Goal: Task Accomplishment & Management: Complete application form

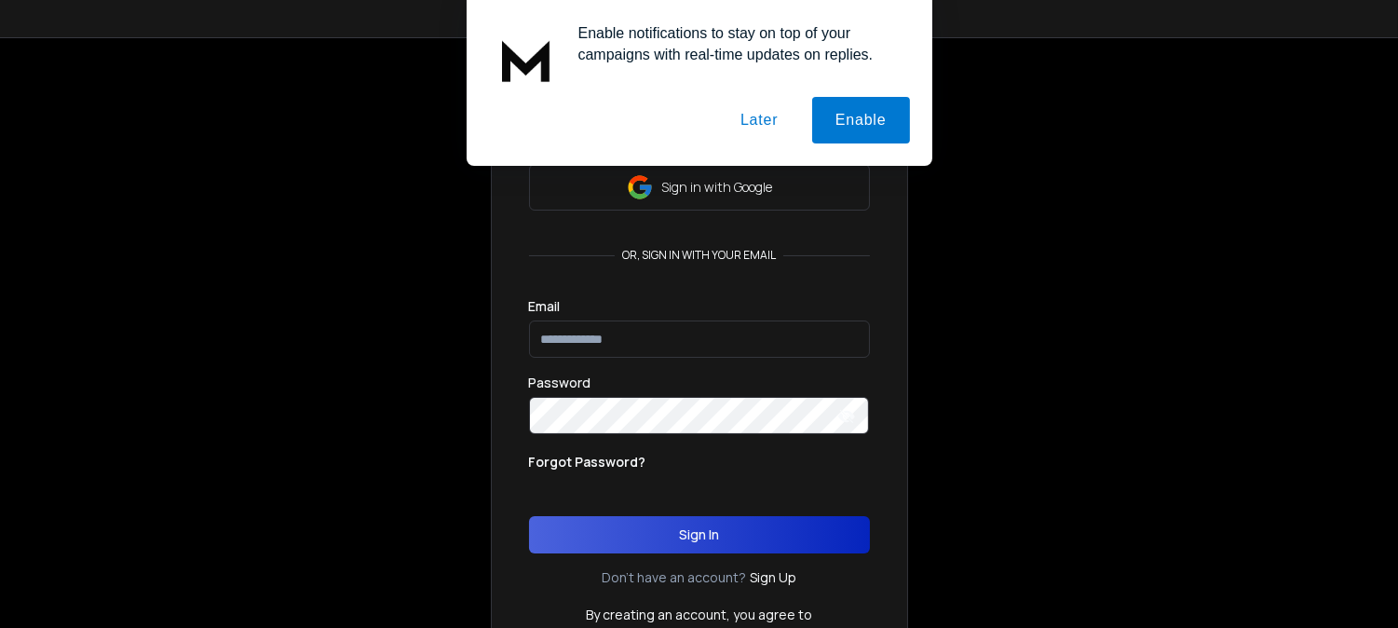
click at [680, 335] on input "email" at bounding box center [699, 338] width 341 height 37
paste input "**********"
type input "**********"
click at [767, 540] on button "Sign In" at bounding box center [699, 534] width 341 height 37
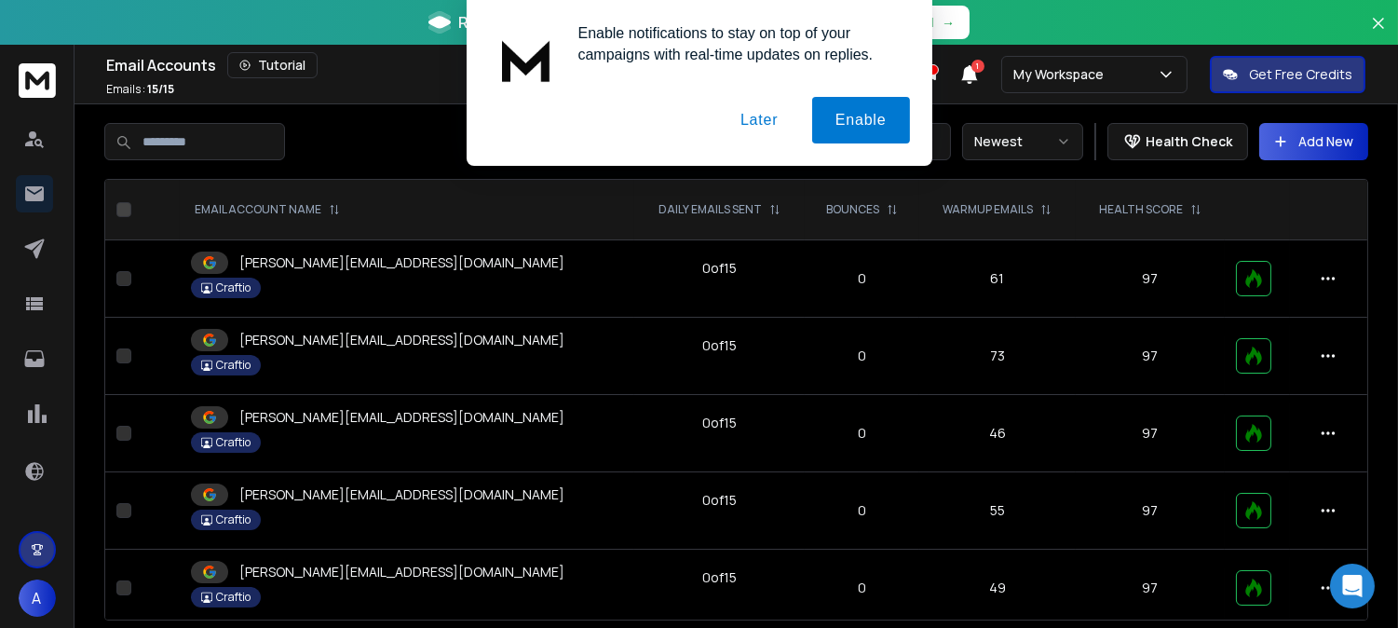
click at [751, 137] on button "Later" at bounding box center [759, 120] width 84 height 47
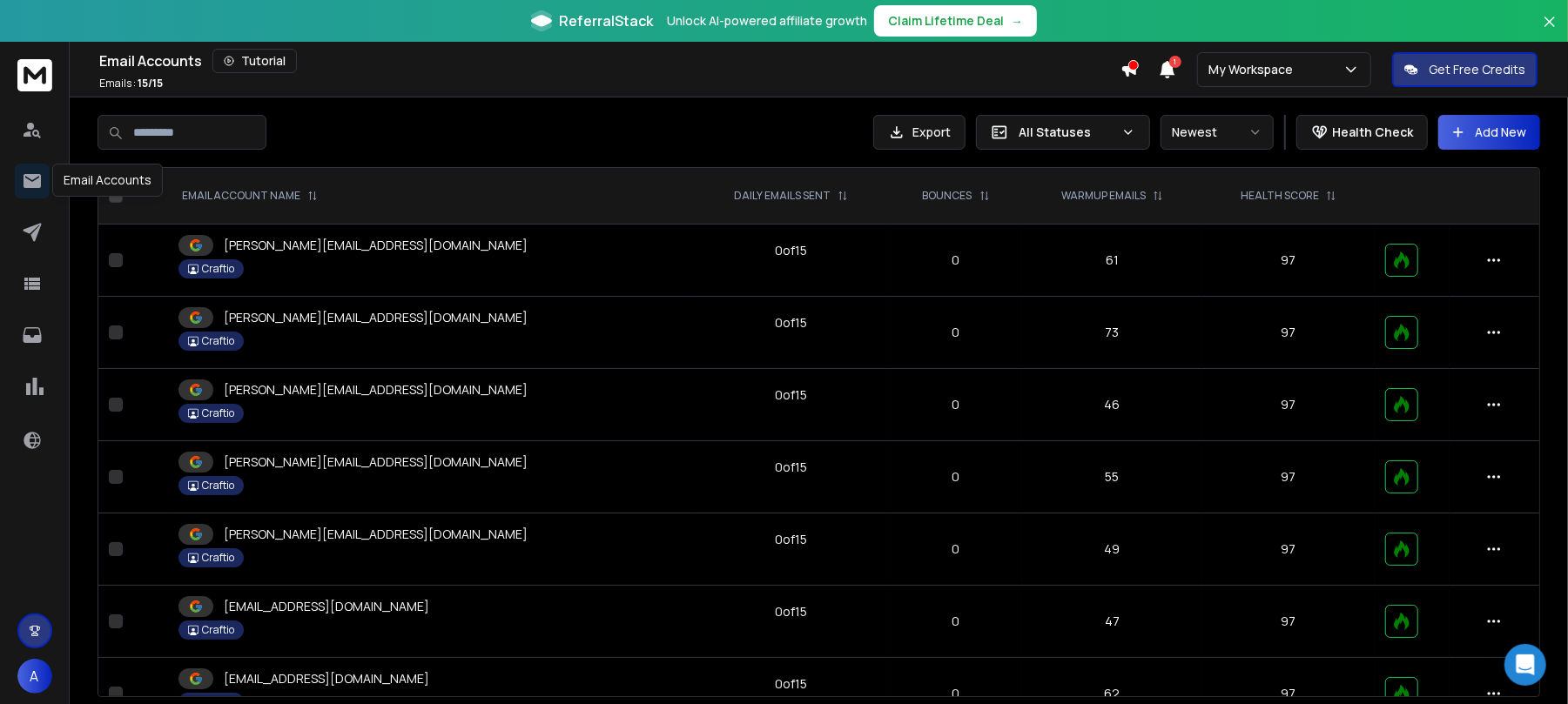
click at [32, 185] on icon at bounding box center [32, 180] width 18 height 14
click at [1320, 112] on div "Export All Statuses Newest Health Check Add New EMAIL ACCOUNT NAME DAILY EMAILS…" at bounding box center [818, 406] width 1499 height 617
click at [1320, 123] on button "Add New" at bounding box center [1489, 132] width 102 height 35
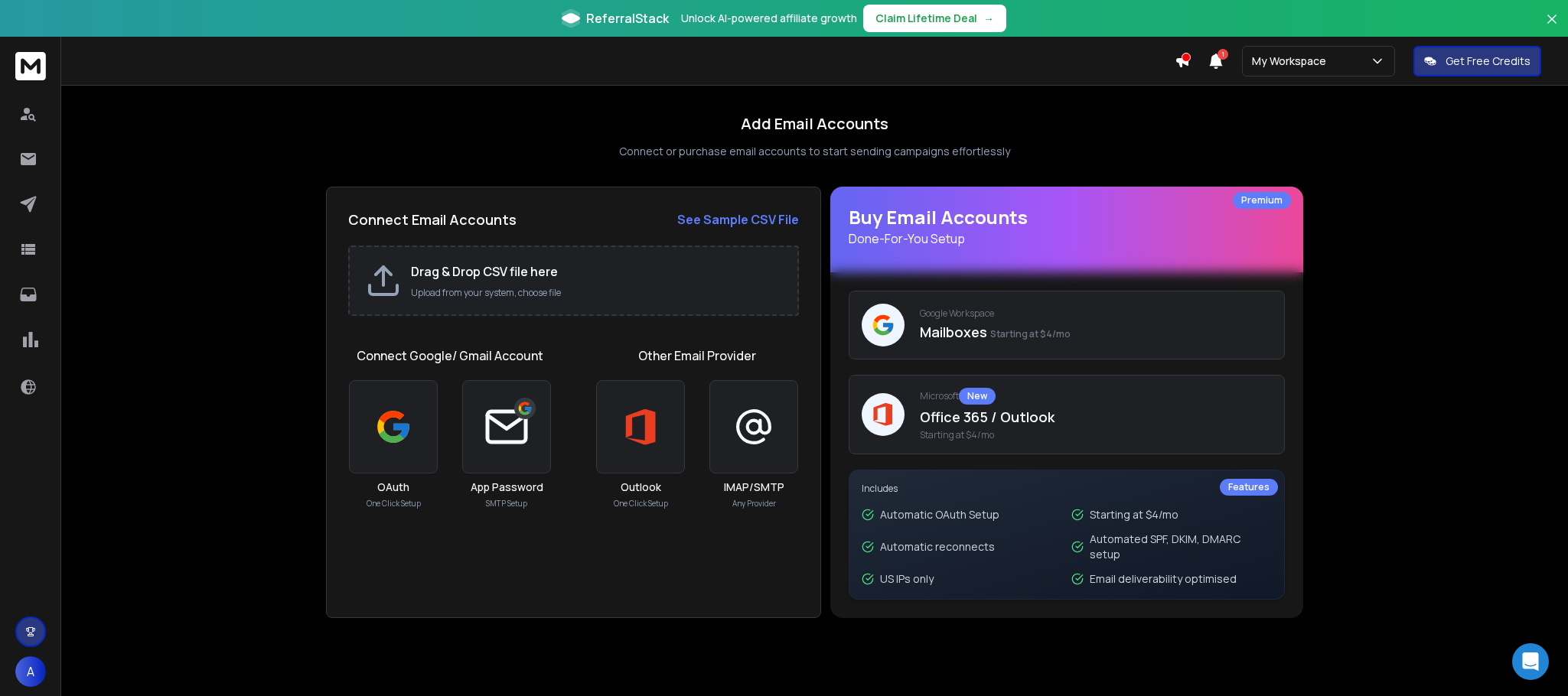
click at [380, 417] on icon at bounding box center [393, 427] width 39 height 46
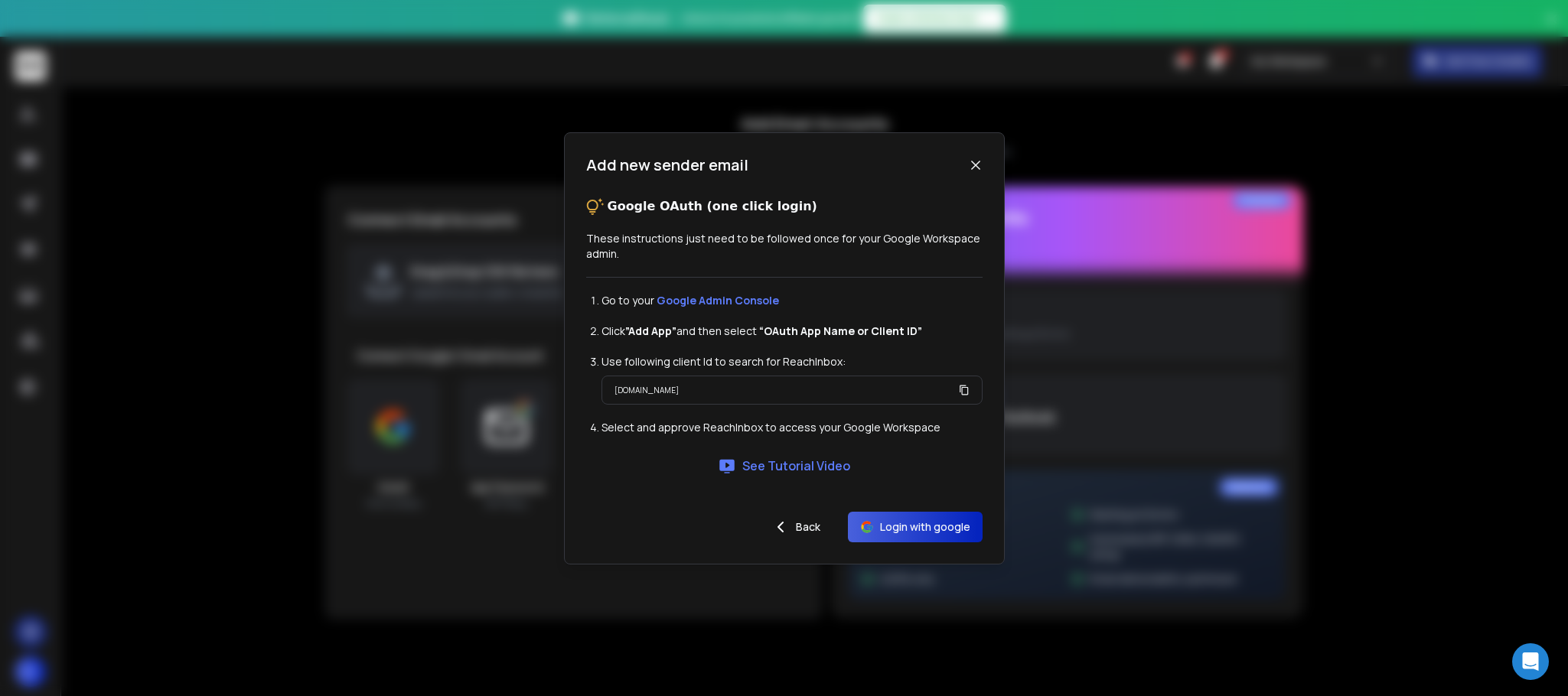
click at [938, 515] on button "Login with google" at bounding box center [915, 527] width 135 height 30
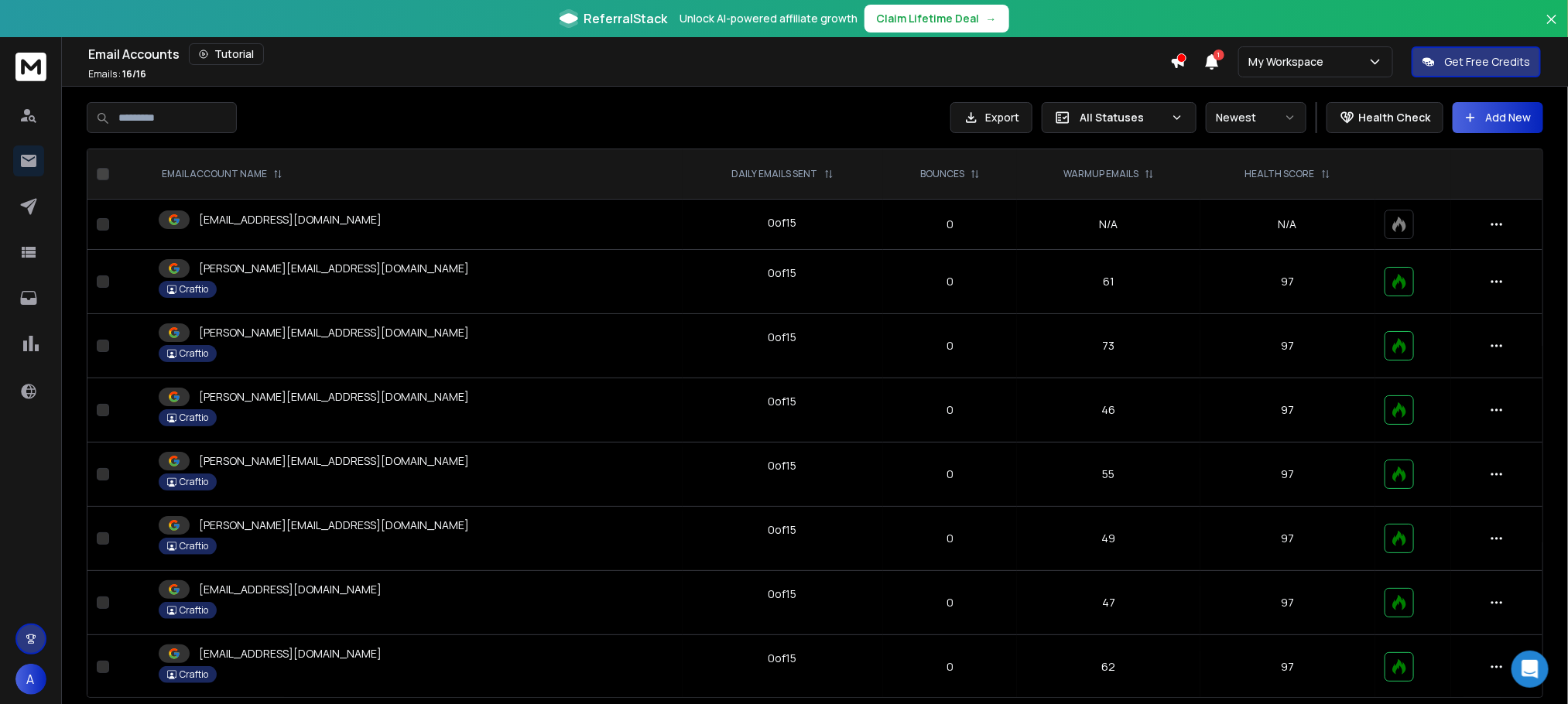
click at [233, 111] on input at bounding box center [161, 117] width 150 height 31
paste input "**********"
type input "**********"
click at [1502, 129] on button "Add New" at bounding box center [1497, 117] width 91 height 31
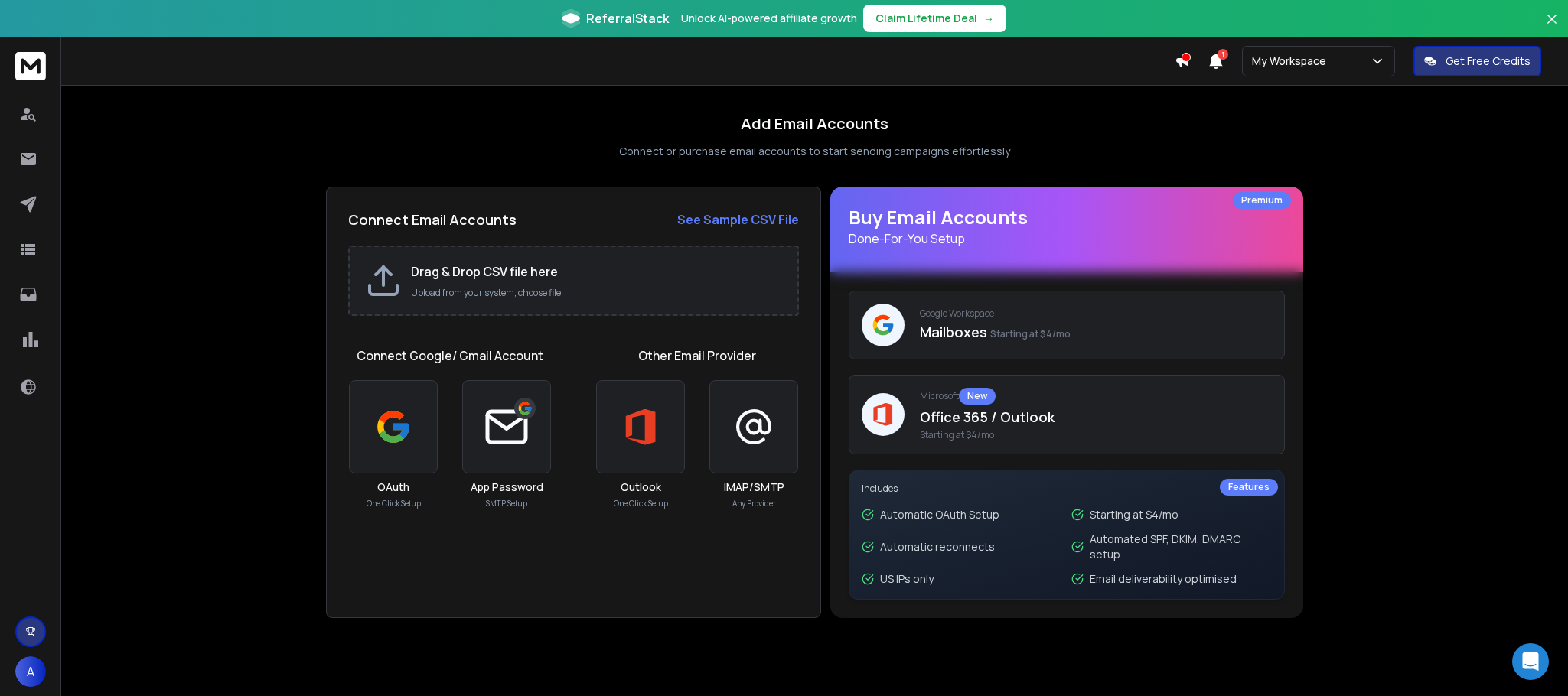
click at [398, 432] on icon at bounding box center [393, 427] width 39 height 46
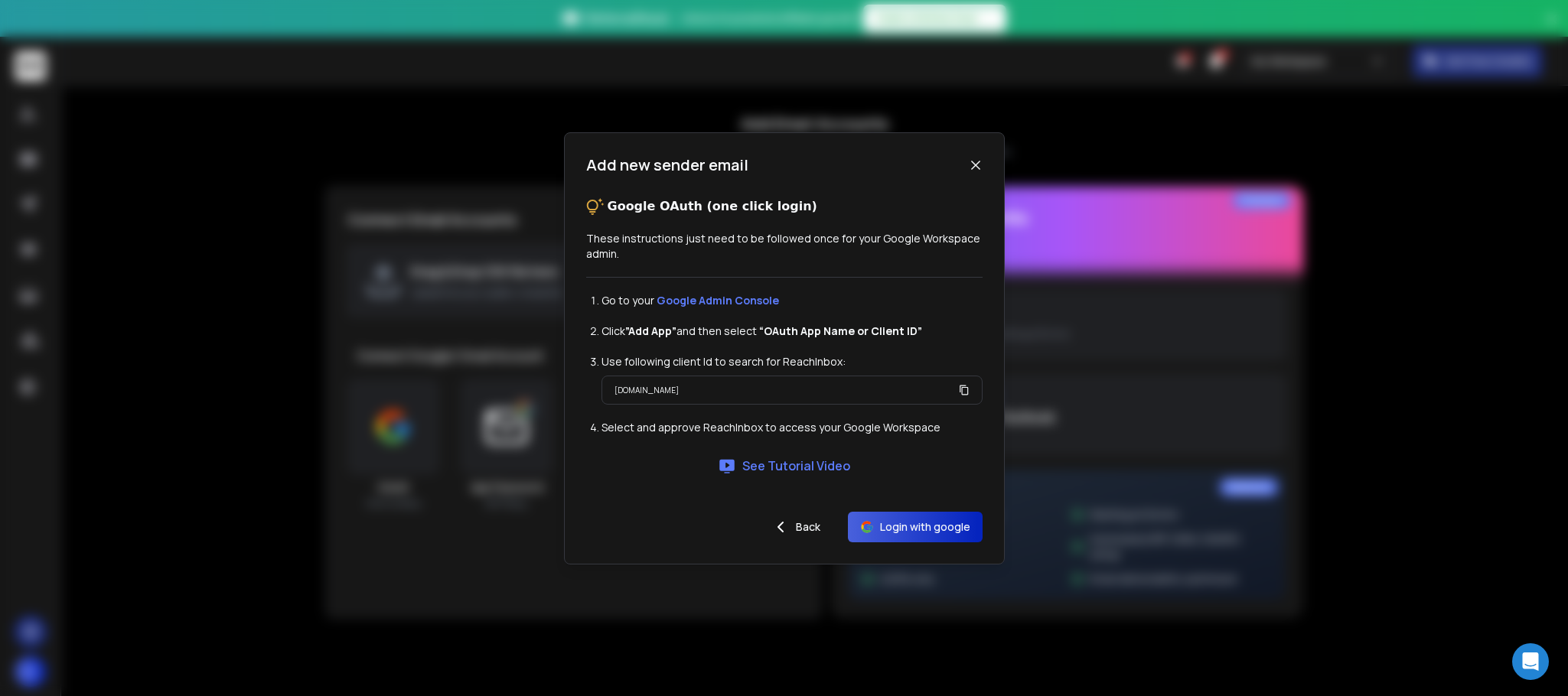
click at [919, 514] on button "Login with google" at bounding box center [915, 527] width 135 height 30
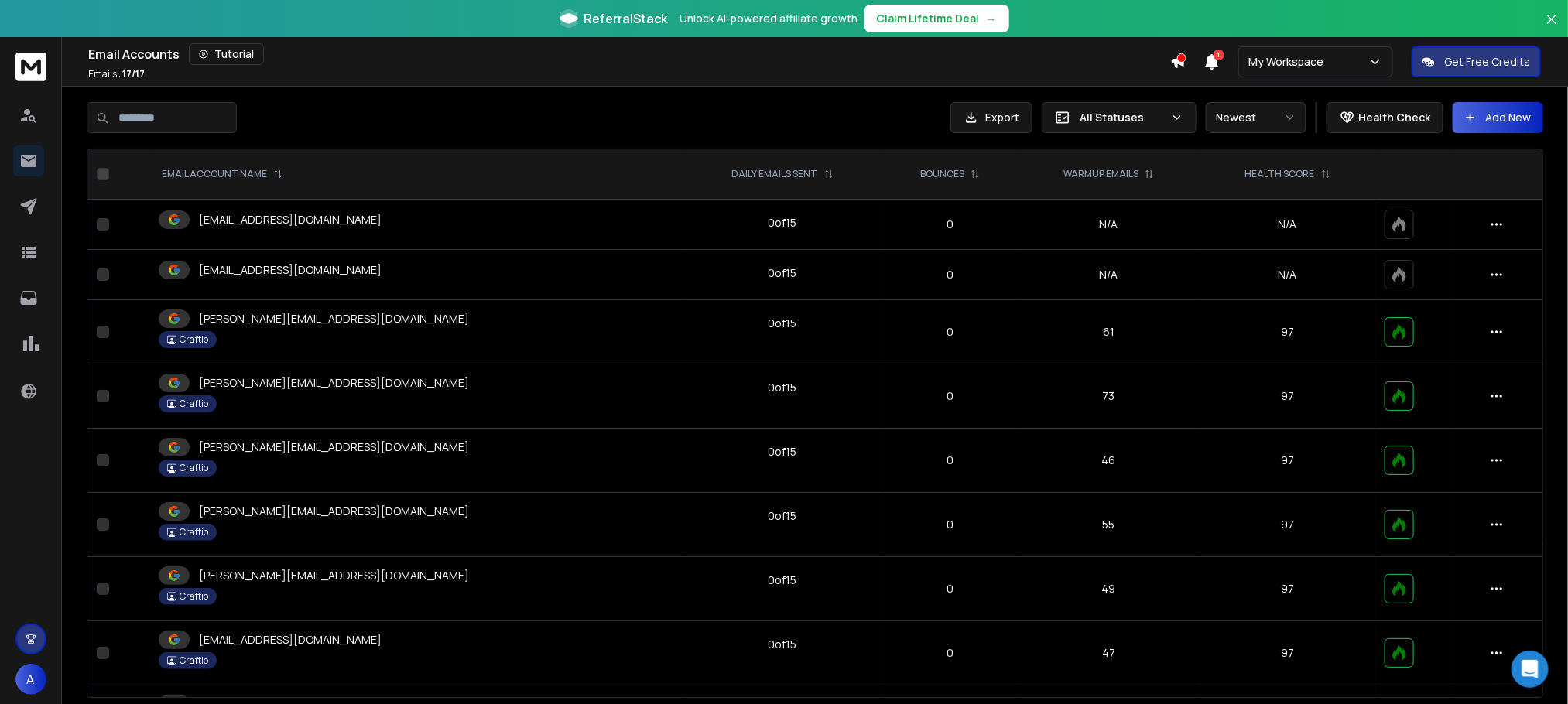
click at [1526, 115] on button "Add New" at bounding box center [1497, 117] width 91 height 31
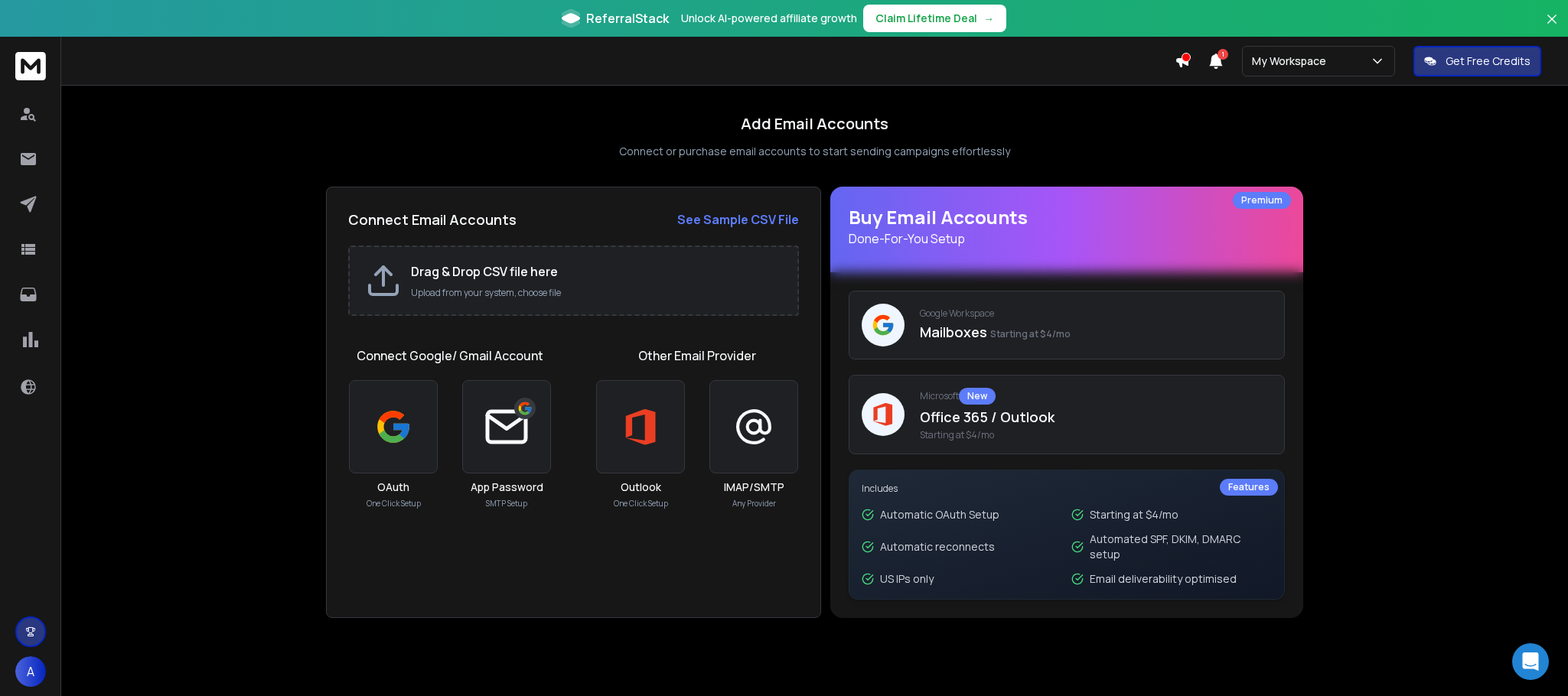
click at [390, 428] on icon at bounding box center [393, 427] width 39 height 46
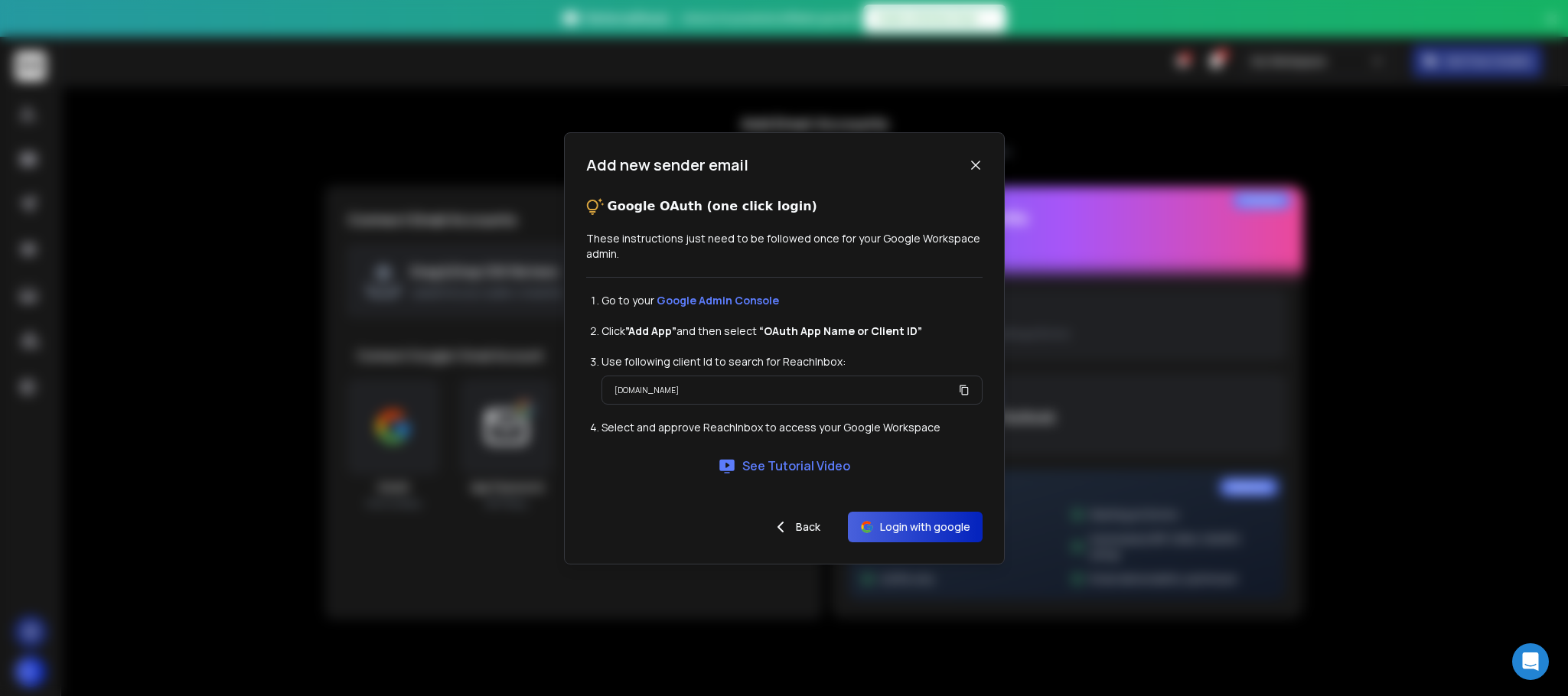
click at [939, 517] on button "Login with google" at bounding box center [915, 527] width 135 height 30
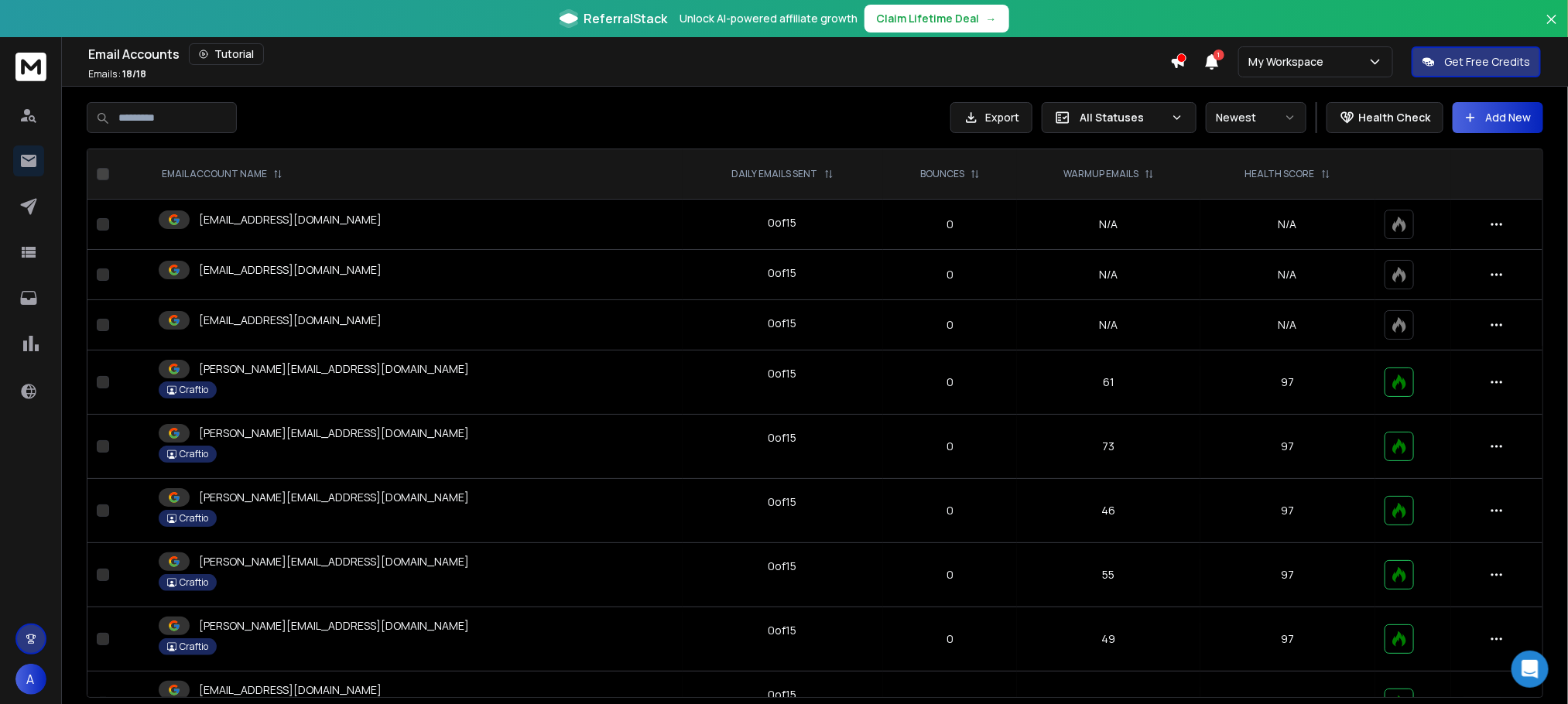
click at [1519, 119] on button "Add New" at bounding box center [1497, 117] width 91 height 31
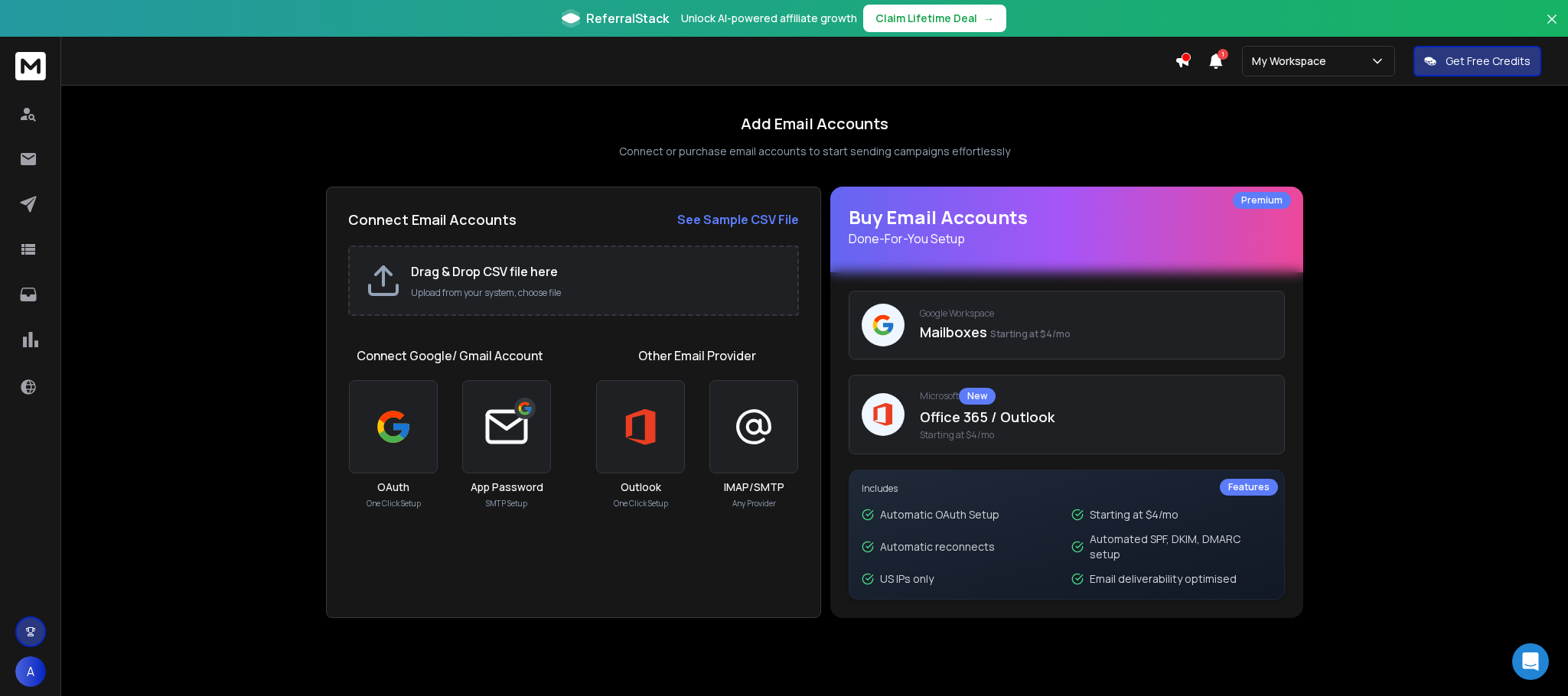
click at [409, 428] on icon at bounding box center [402, 431] width 16 height 16
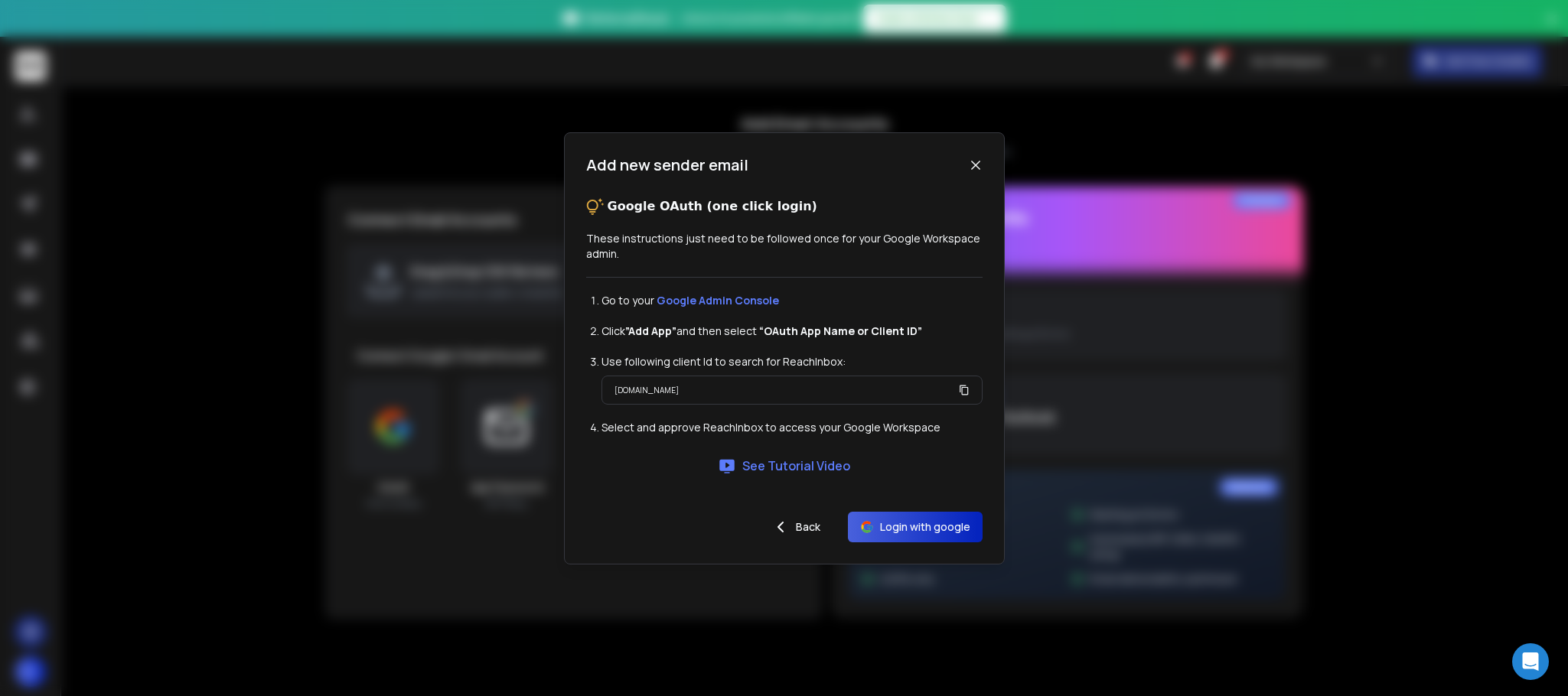
click at [901, 526] on button "Login with google" at bounding box center [915, 527] width 135 height 30
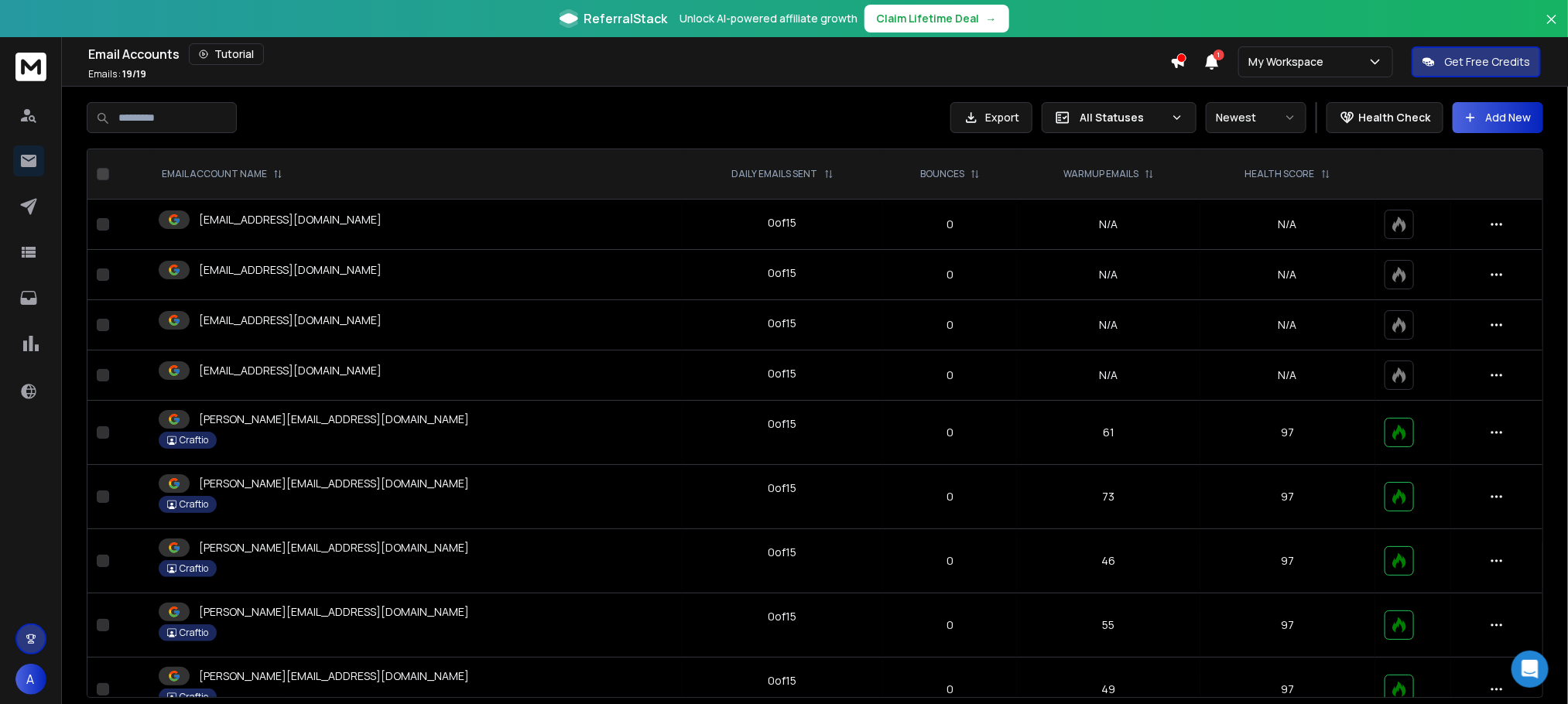
click at [1511, 111] on button "Add New" at bounding box center [1497, 117] width 91 height 31
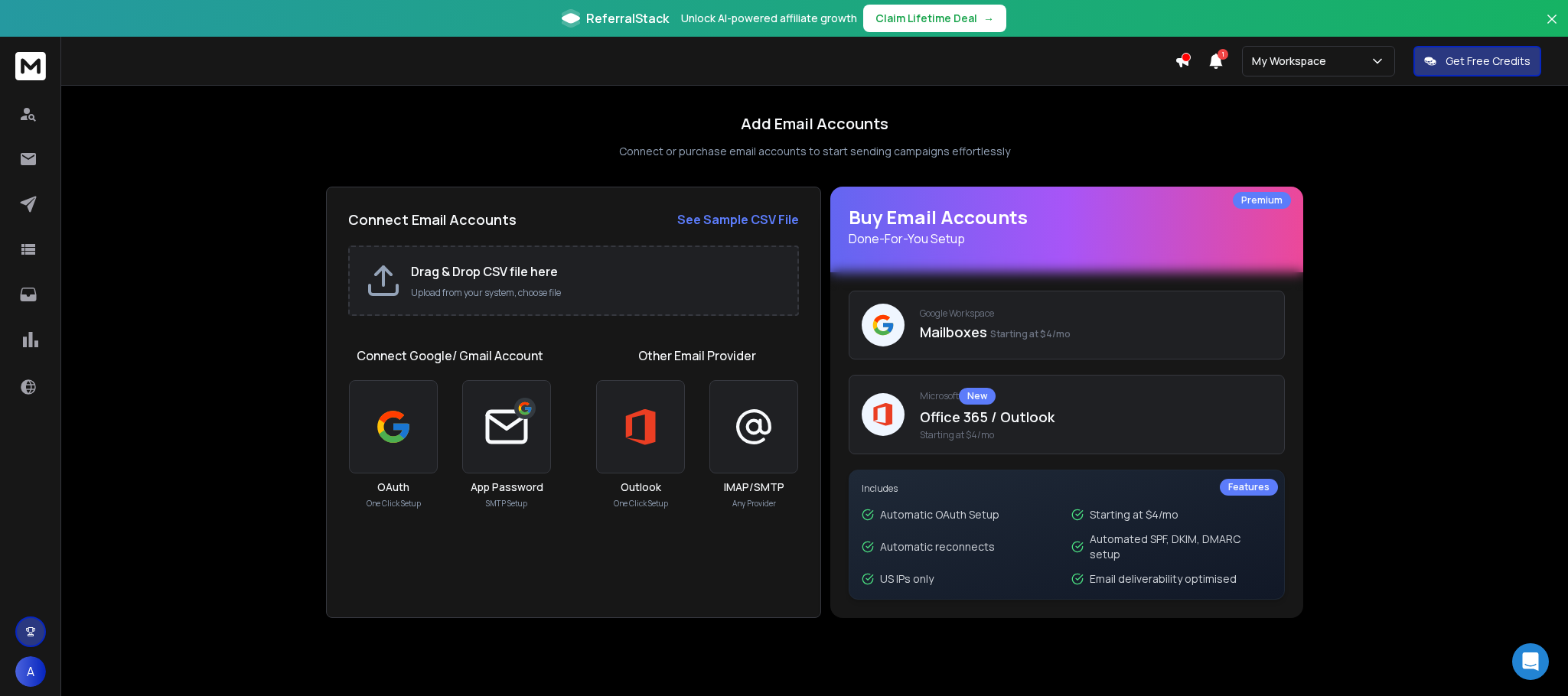
click at [407, 434] on icon at bounding box center [402, 431] width 16 height 16
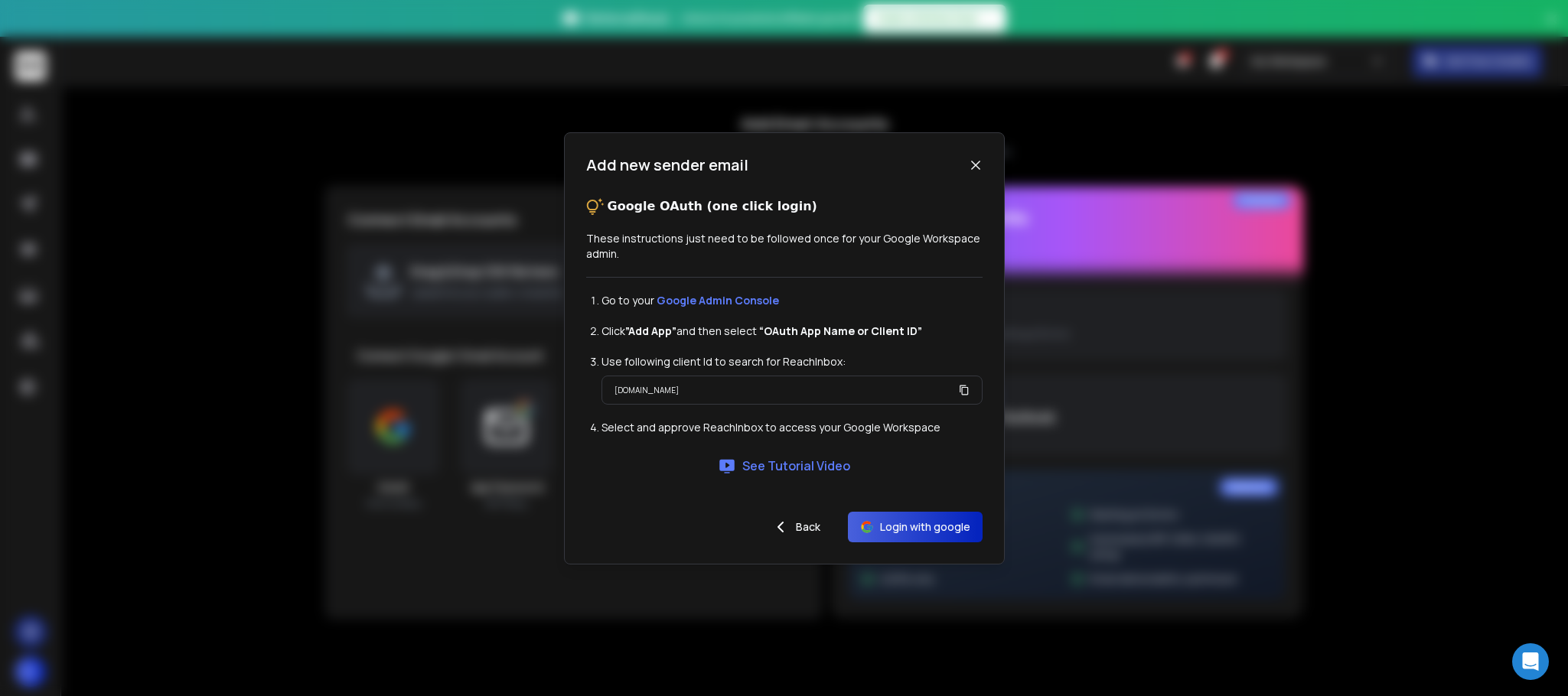
click at [916, 527] on button "Login with google" at bounding box center [915, 527] width 135 height 30
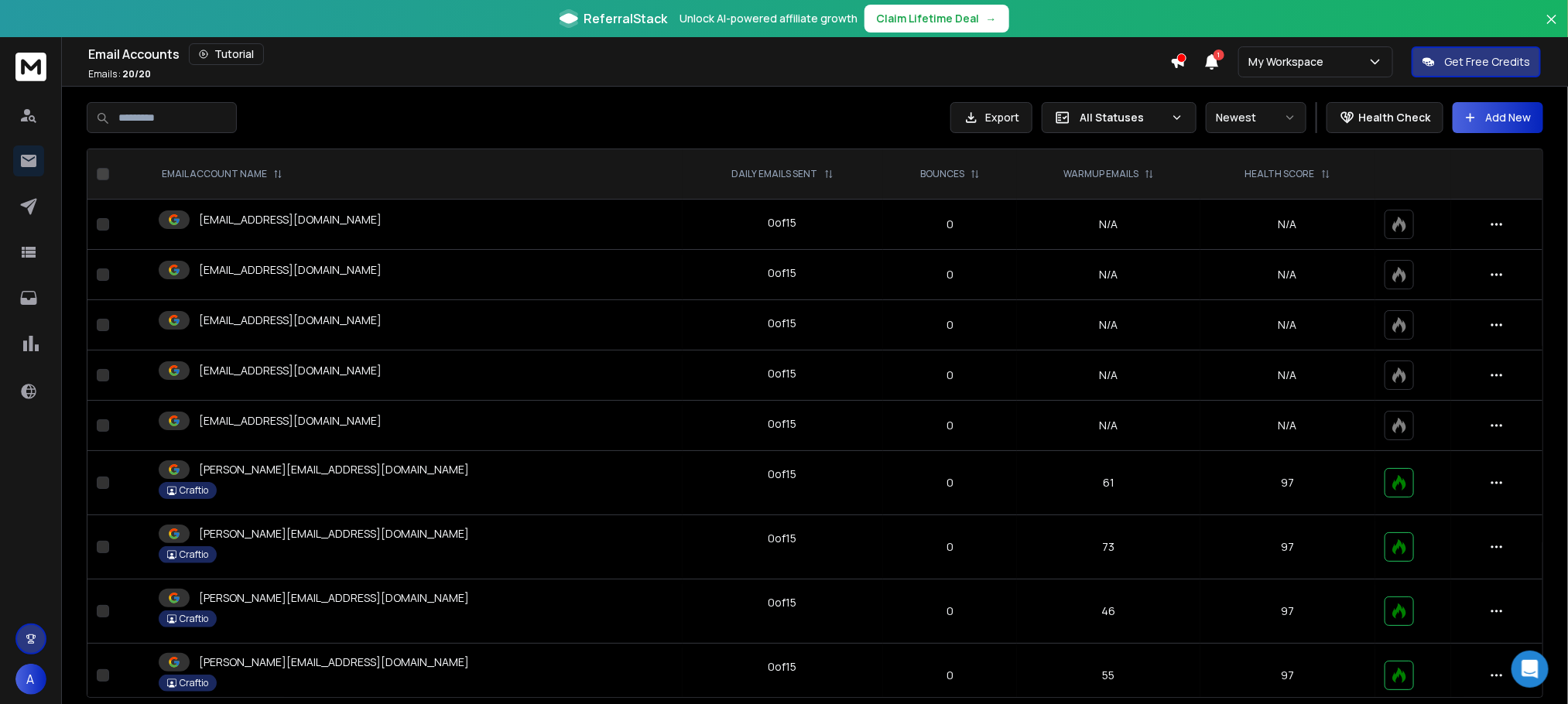
click at [1526, 102] on button "Add New" at bounding box center [1497, 117] width 91 height 31
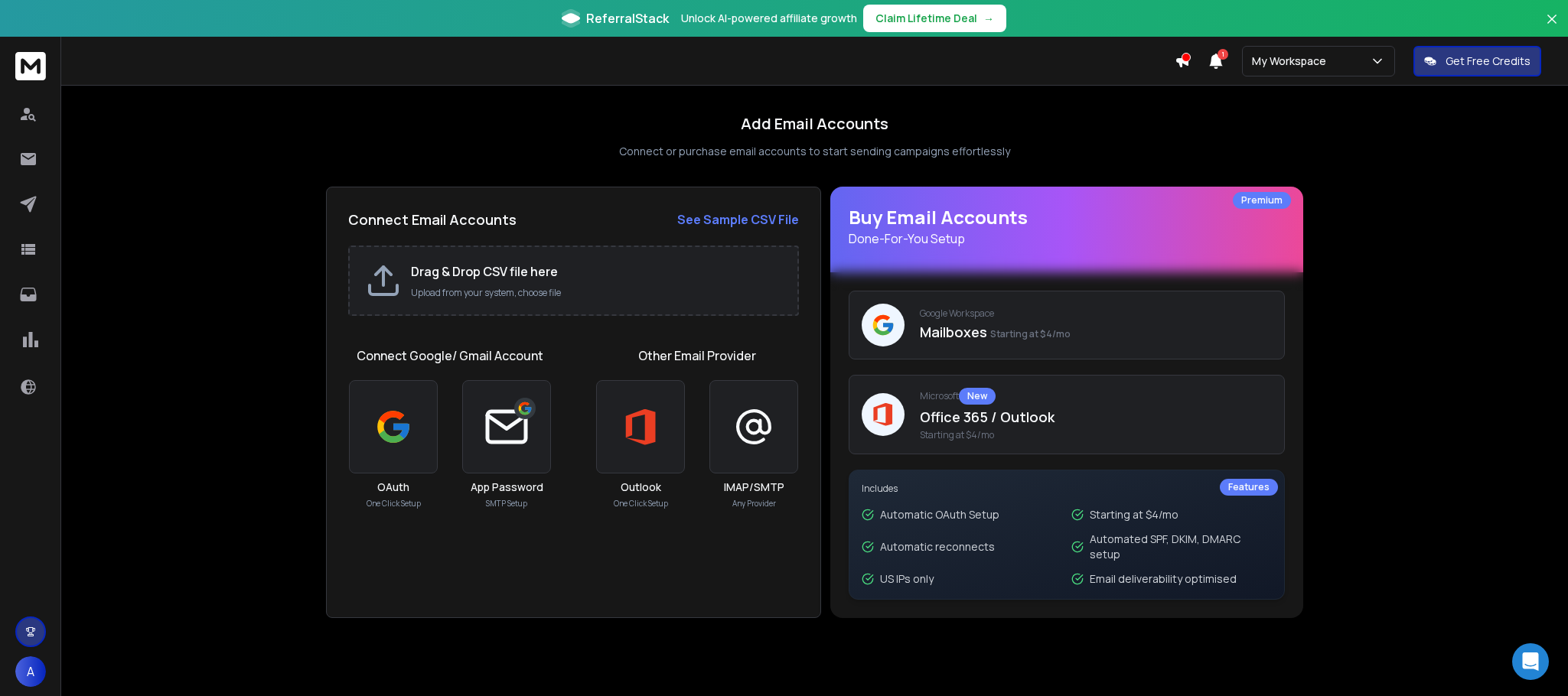
click at [365, 439] on div at bounding box center [394, 427] width 89 height 94
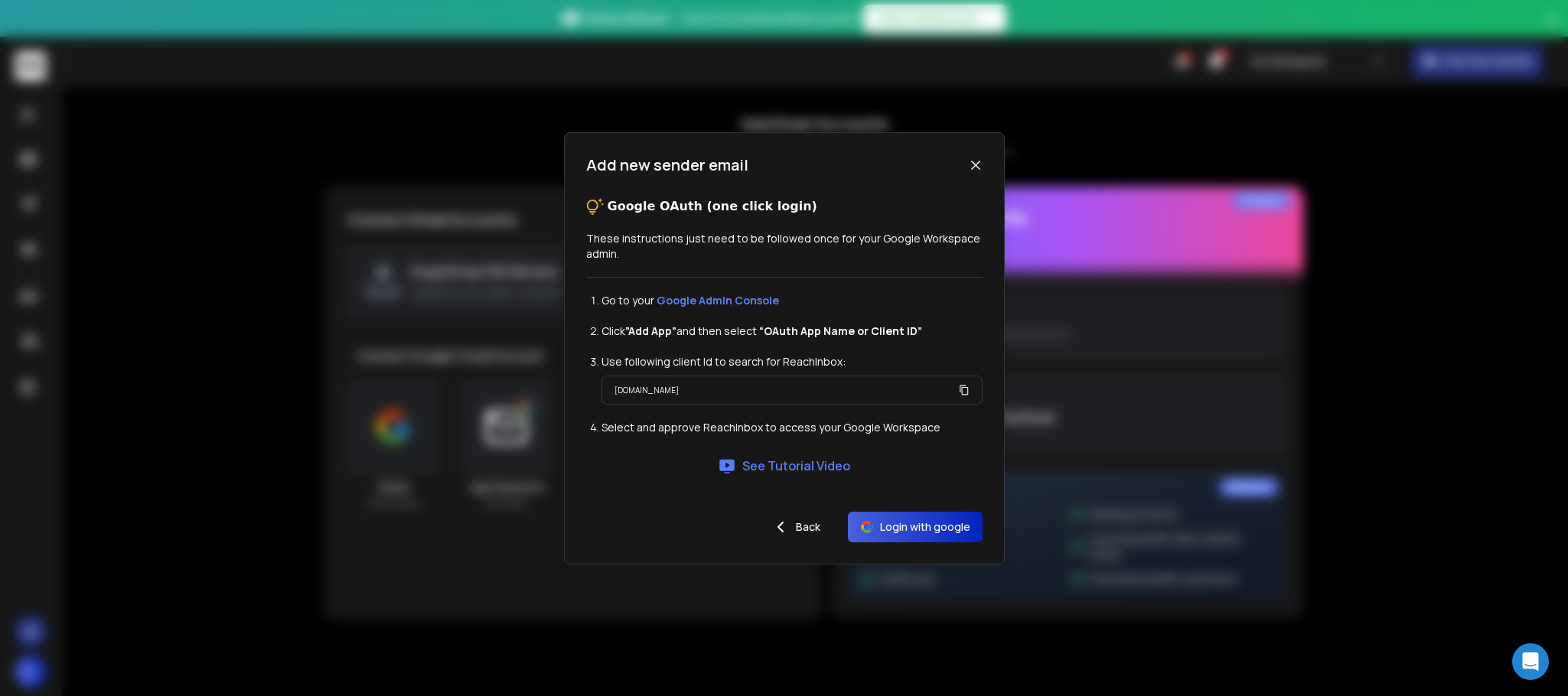
click at [953, 521] on button "Login with google" at bounding box center [915, 527] width 135 height 30
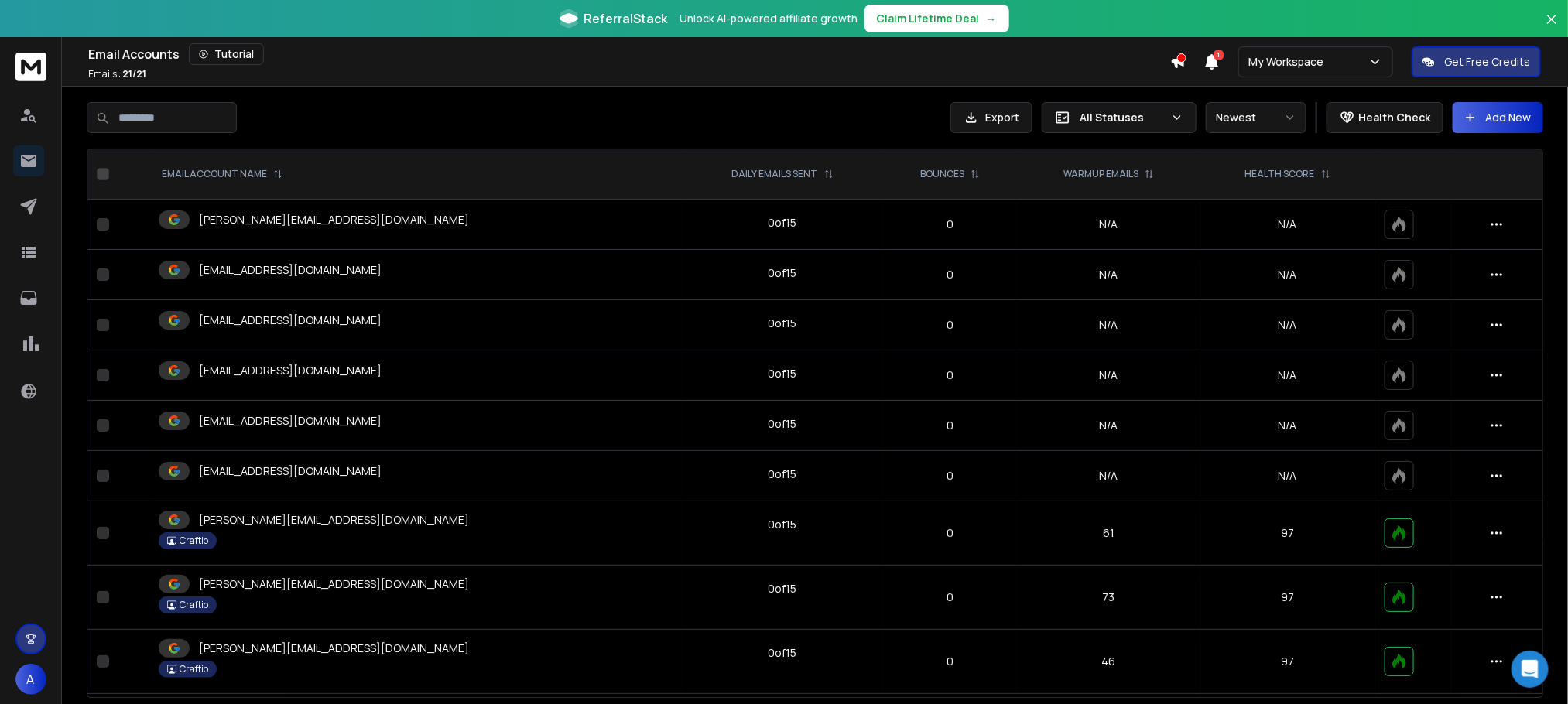
click at [1504, 109] on button "Add New" at bounding box center [1497, 117] width 91 height 31
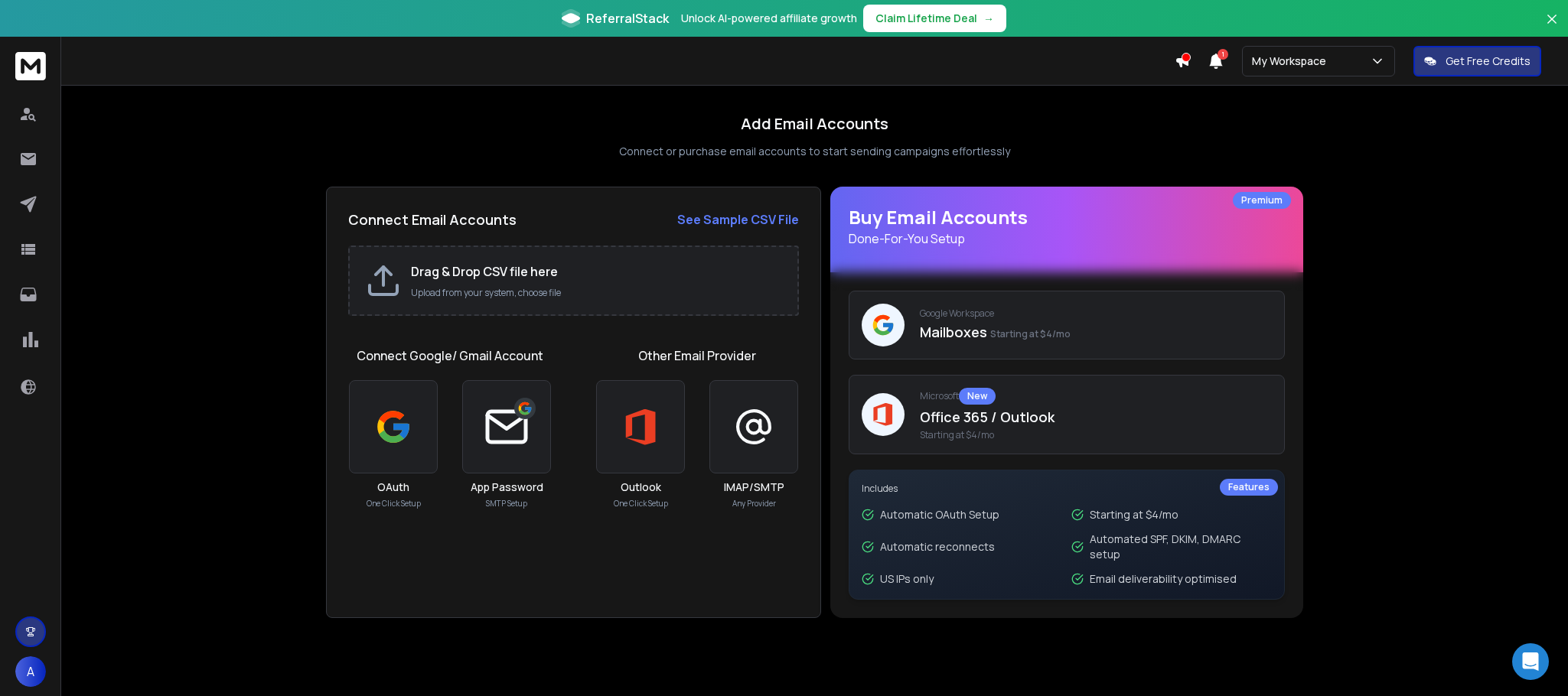
click at [420, 443] on div at bounding box center [394, 427] width 89 height 94
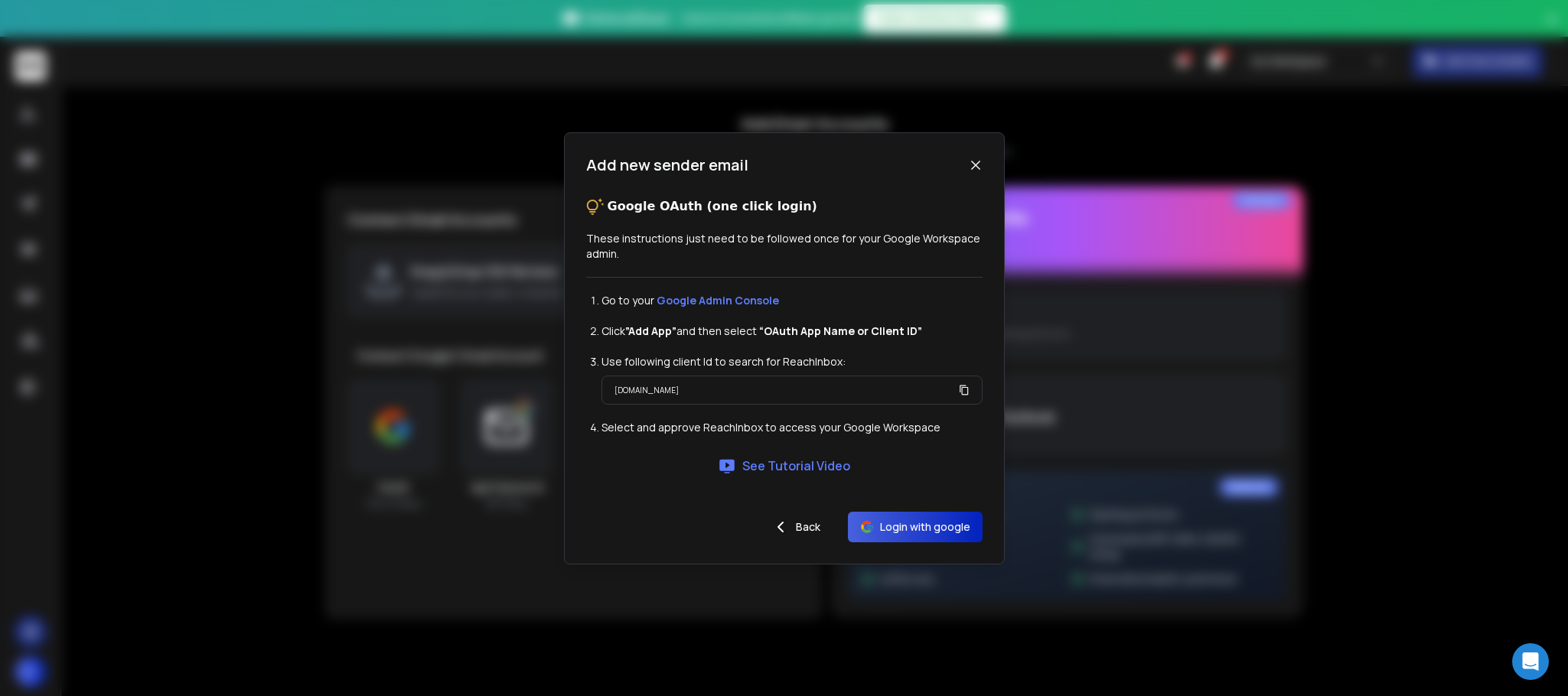
click at [914, 528] on button "Login with google" at bounding box center [915, 527] width 135 height 30
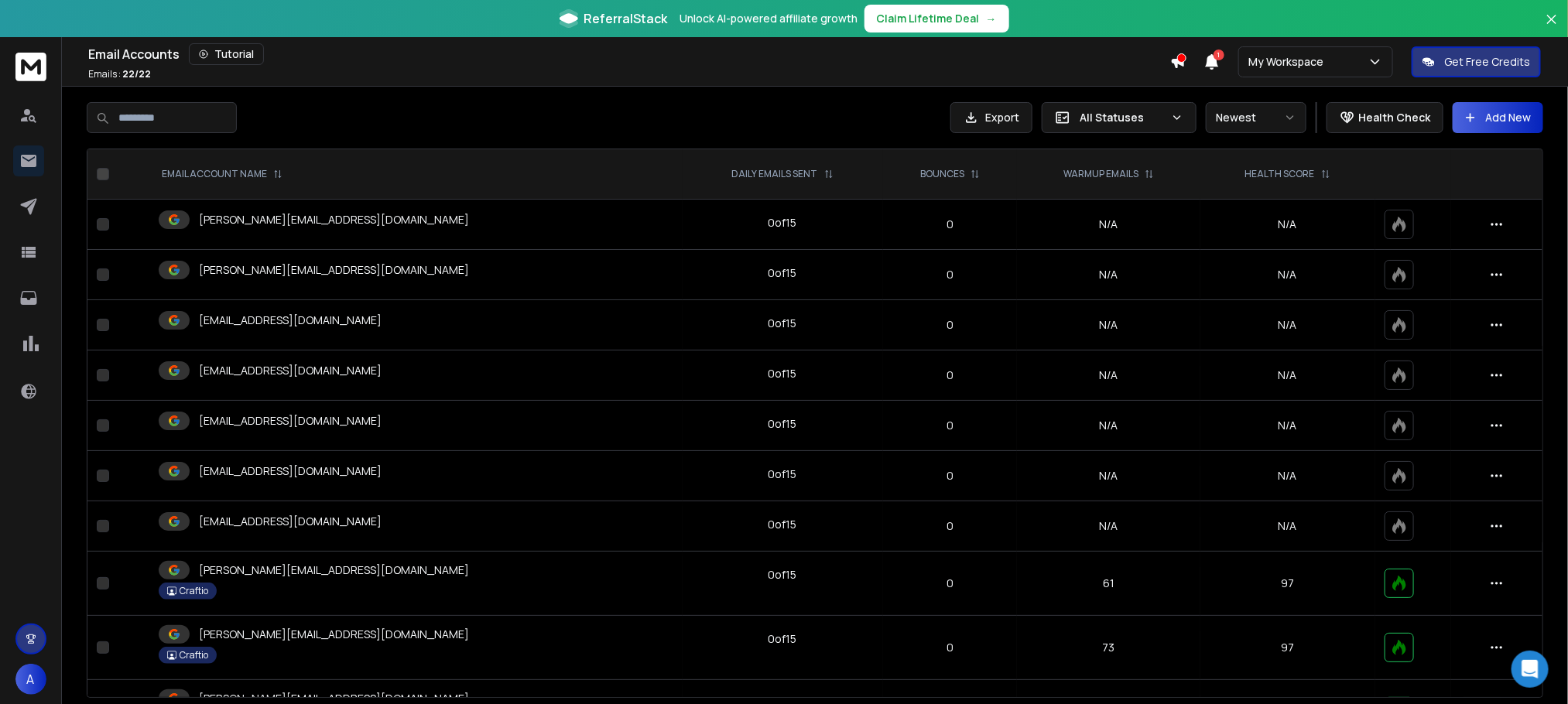
click at [1500, 117] on button "Add New" at bounding box center [1497, 117] width 91 height 31
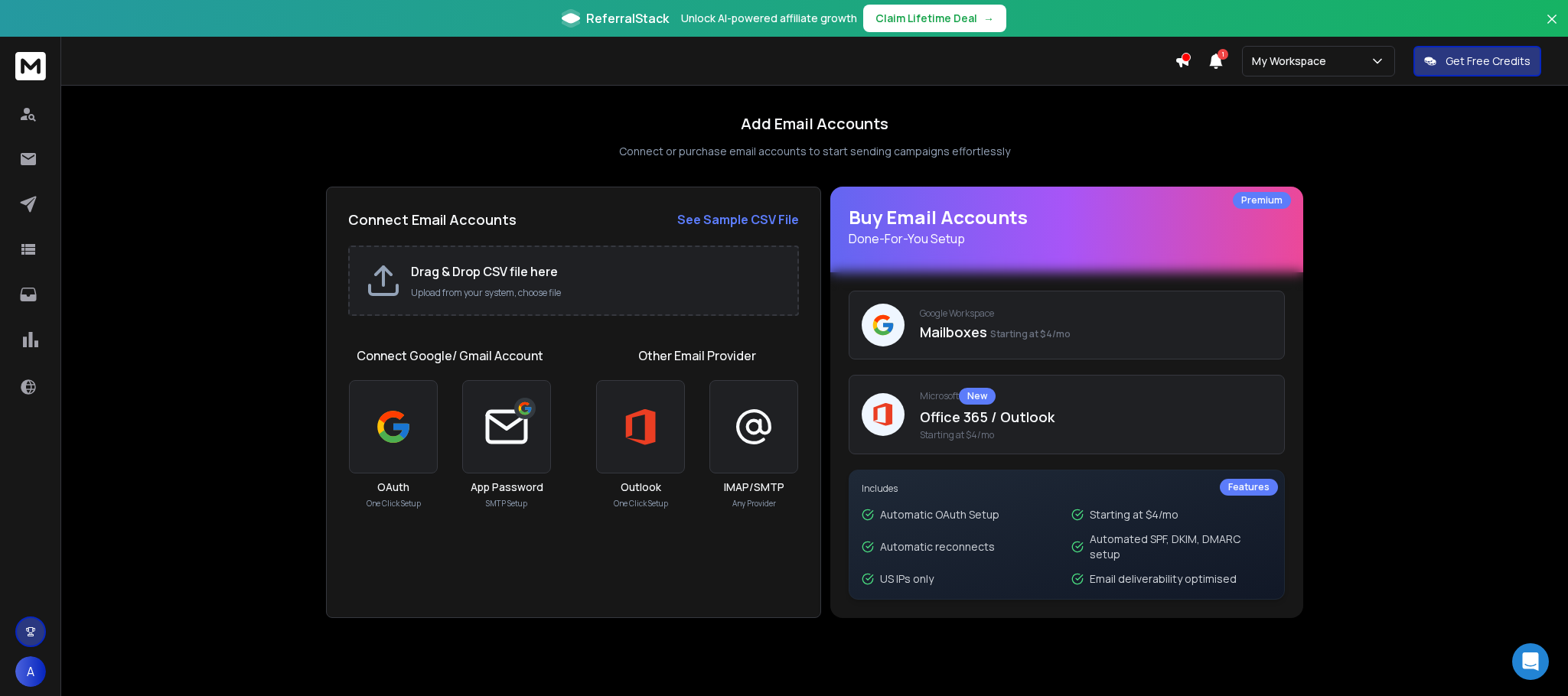
click at [400, 457] on div at bounding box center [394, 427] width 89 height 94
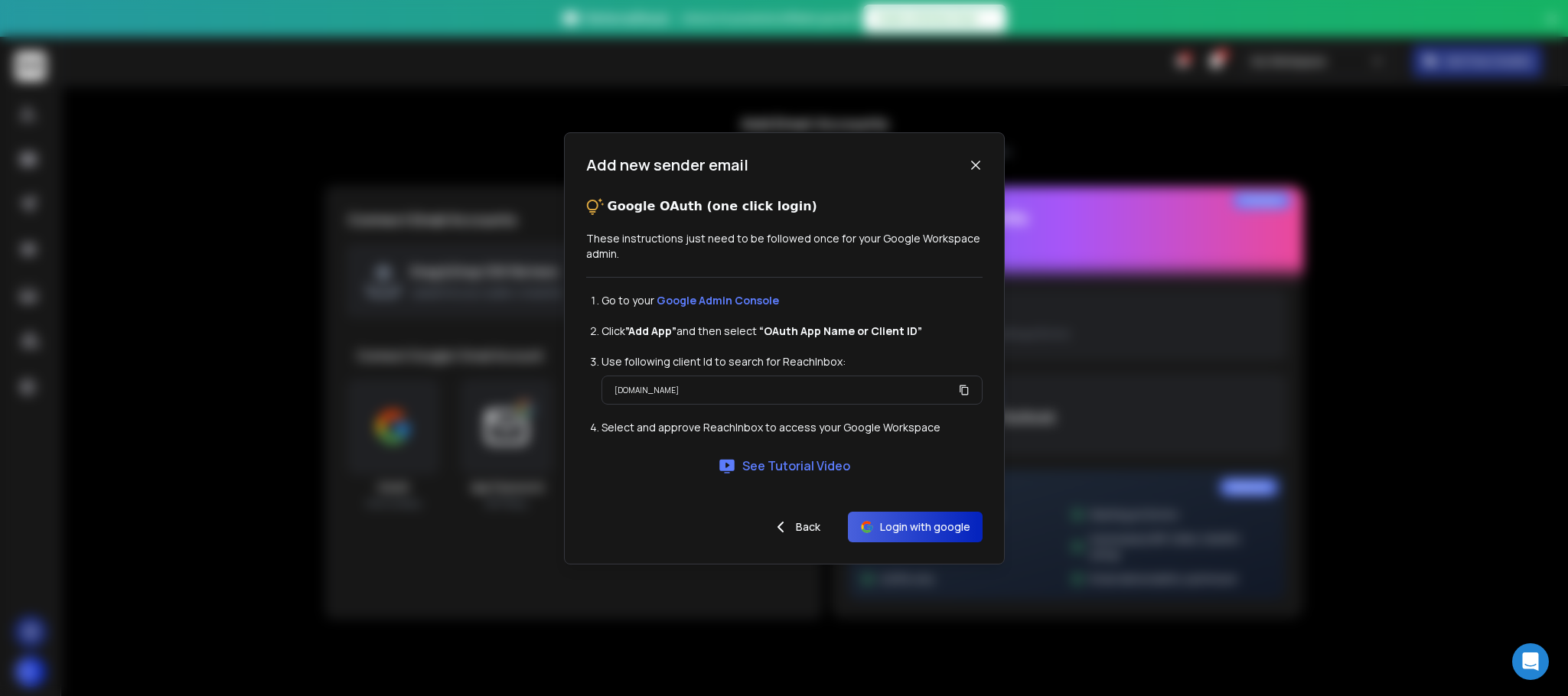
click at [884, 526] on button "Login with google" at bounding box center [915, 527] width 135 height 30
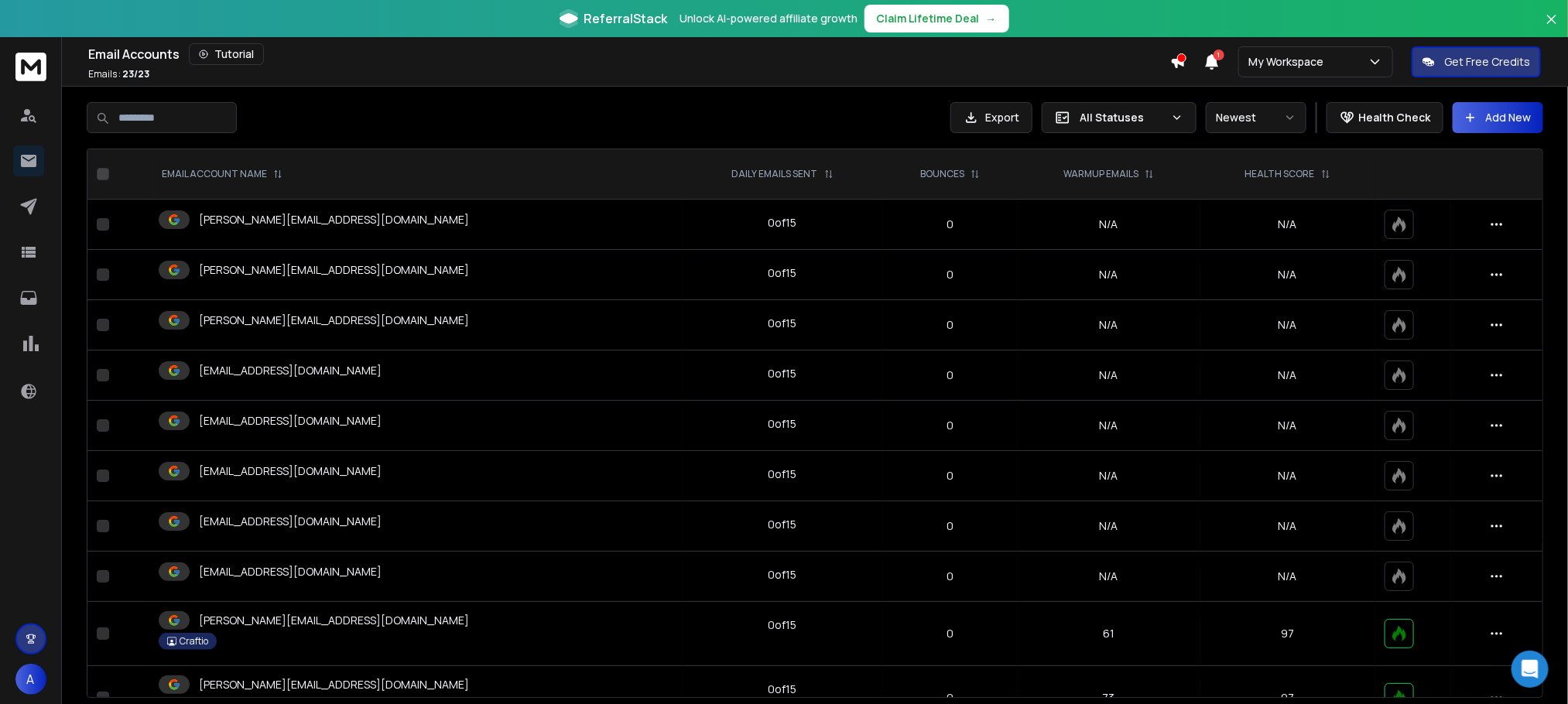
click at [1491, 119] on button "Add New" at bounding box center [1497, 117] width 91 height 31
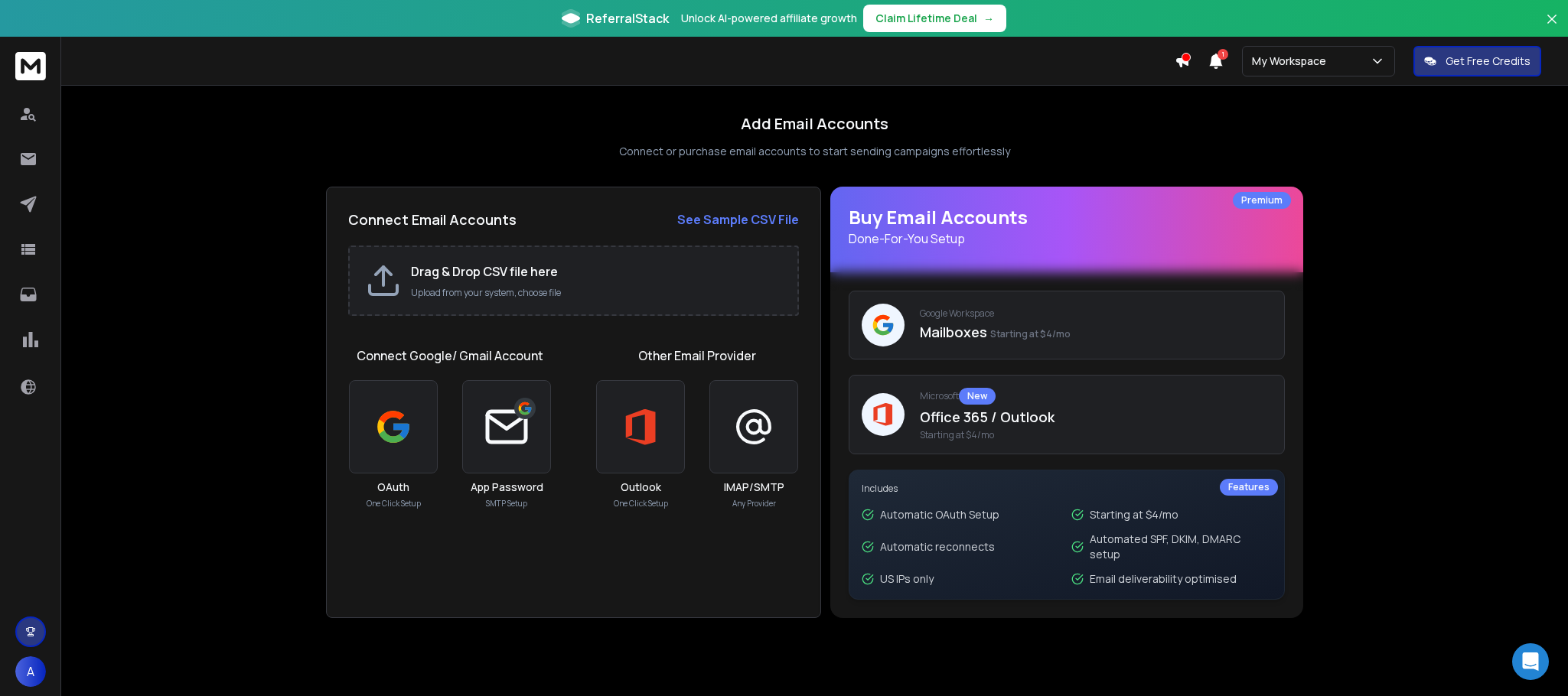
click at [398, 458] on div at bounding box center [394, 427] width 89 height 94
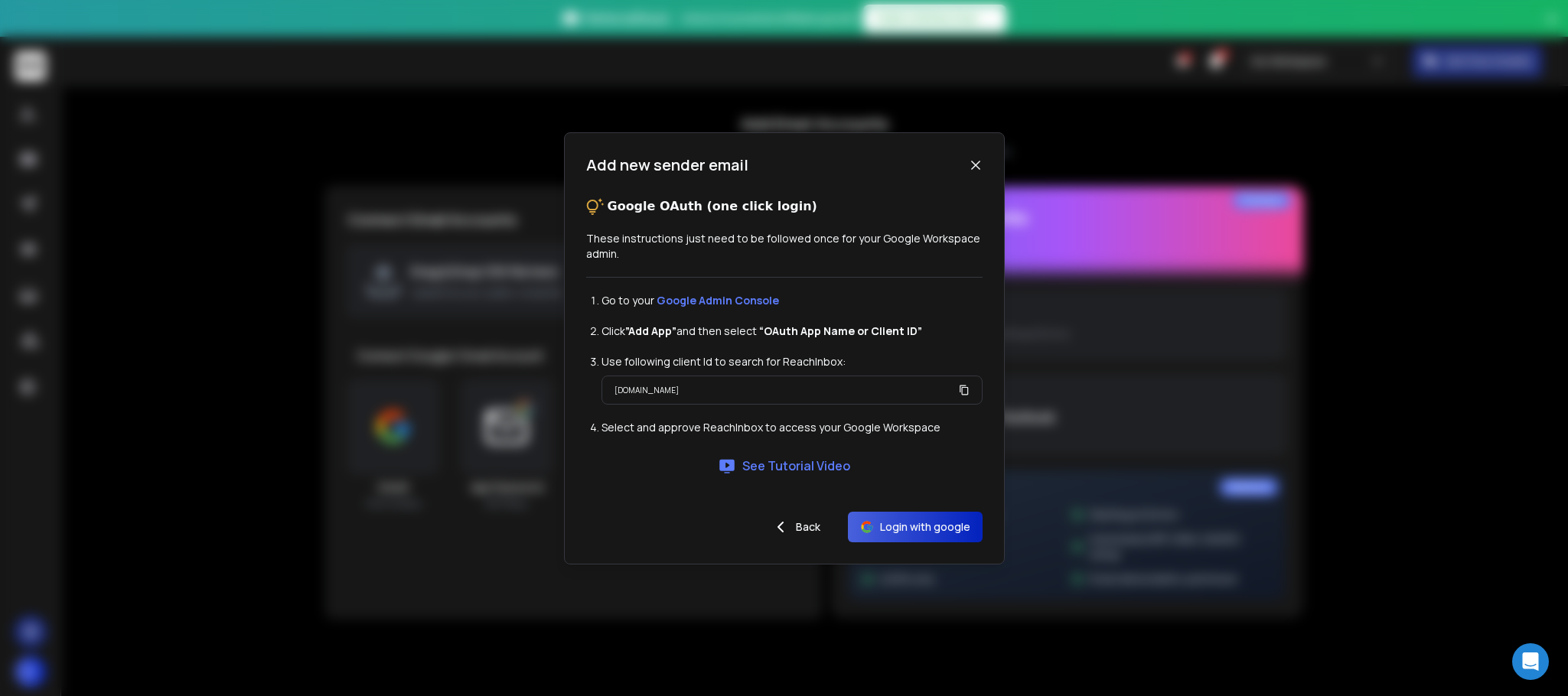
click at [946, 532] on button "Login with google" at bounding box center [915, 527] width 135 height 30
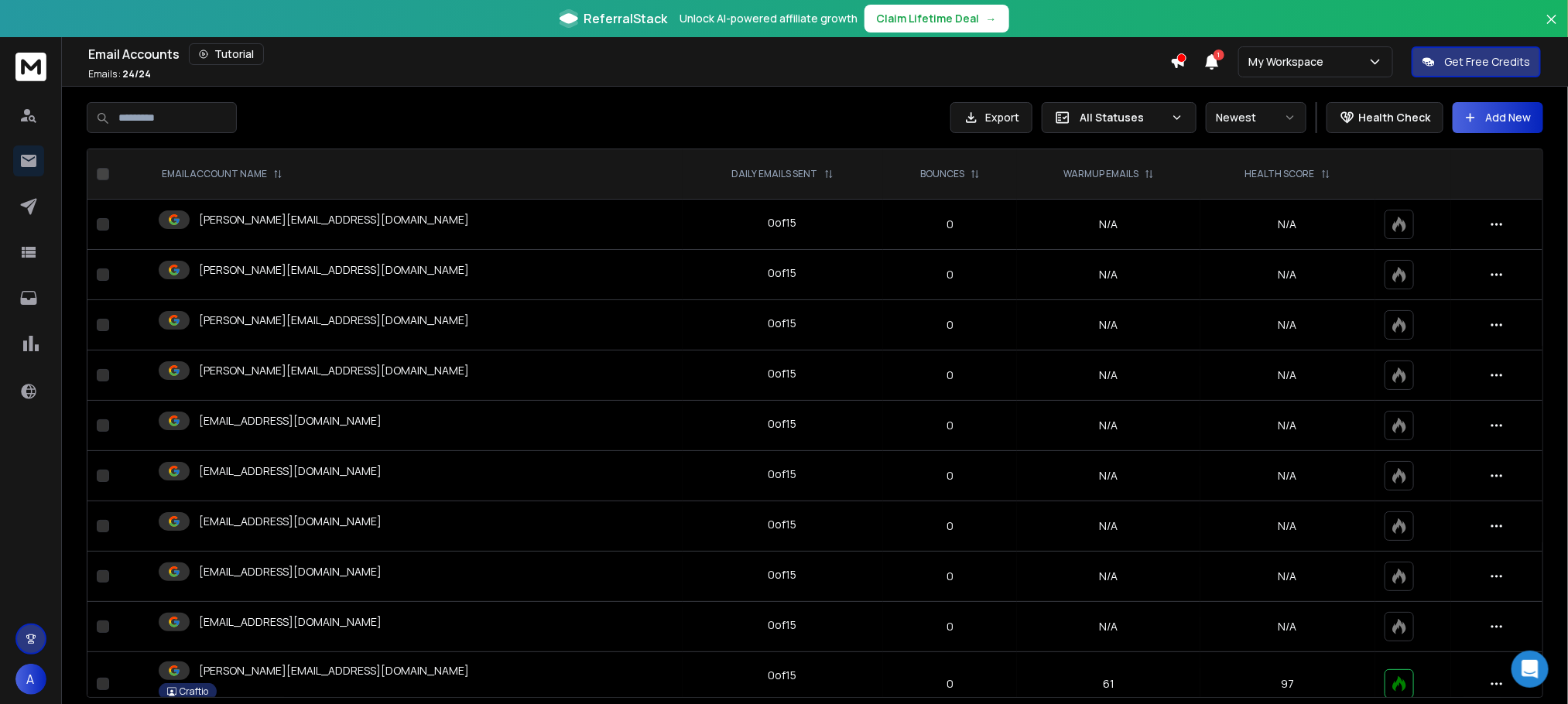
click at [1511, 102] on button "Add New" at bounding box center [1497, 117] width 91 height 31
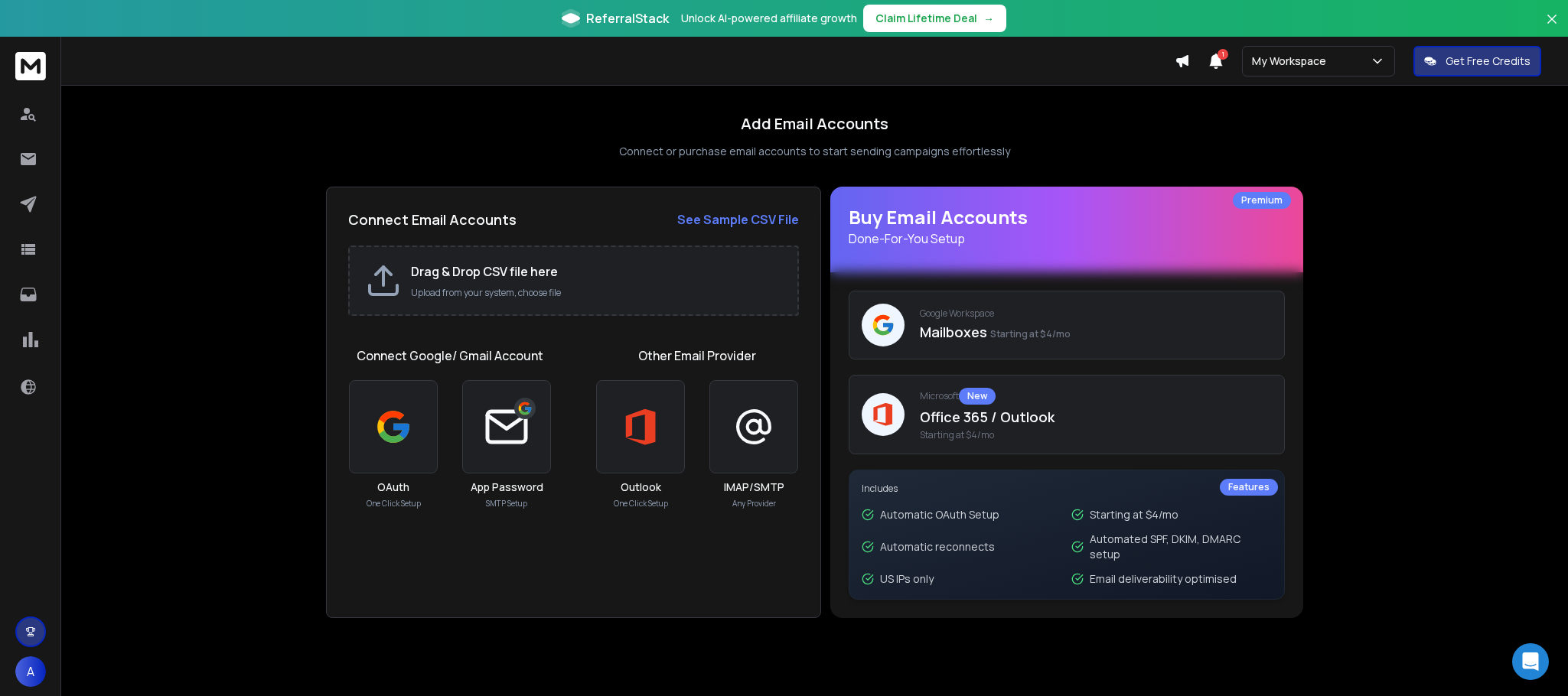
click at [1490, 110] on div "Add Email Accounts Connect or purchase email accounts to start sending campaign…" at bounding box center [784, 343] width 1568 height 612
click at [402, 421] on icon at bounding box center [393, 427] width 39 height 46
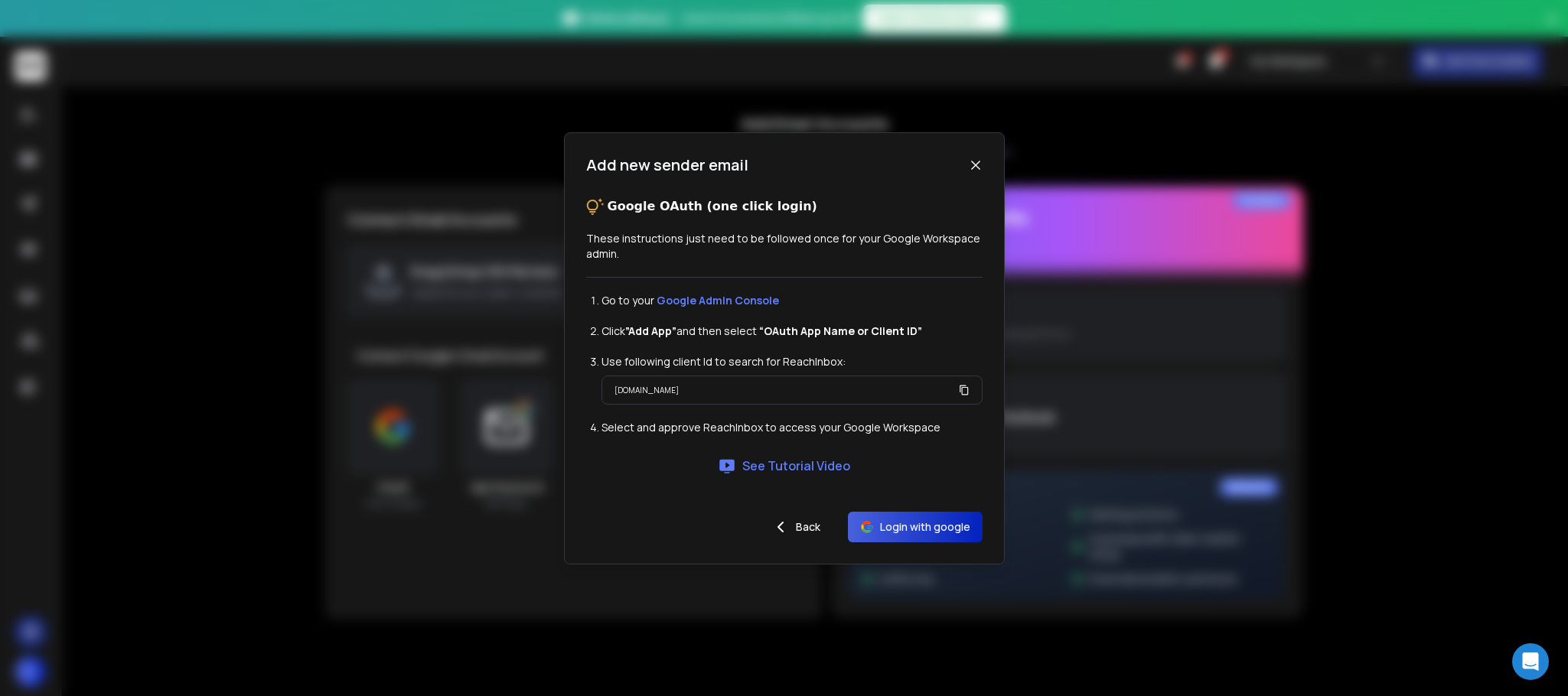
click at [894, 522] on button "Login with google" at bounding box center [915, 527] width 135 height 30
